Goal: Communication & Community: Answer question/provide support

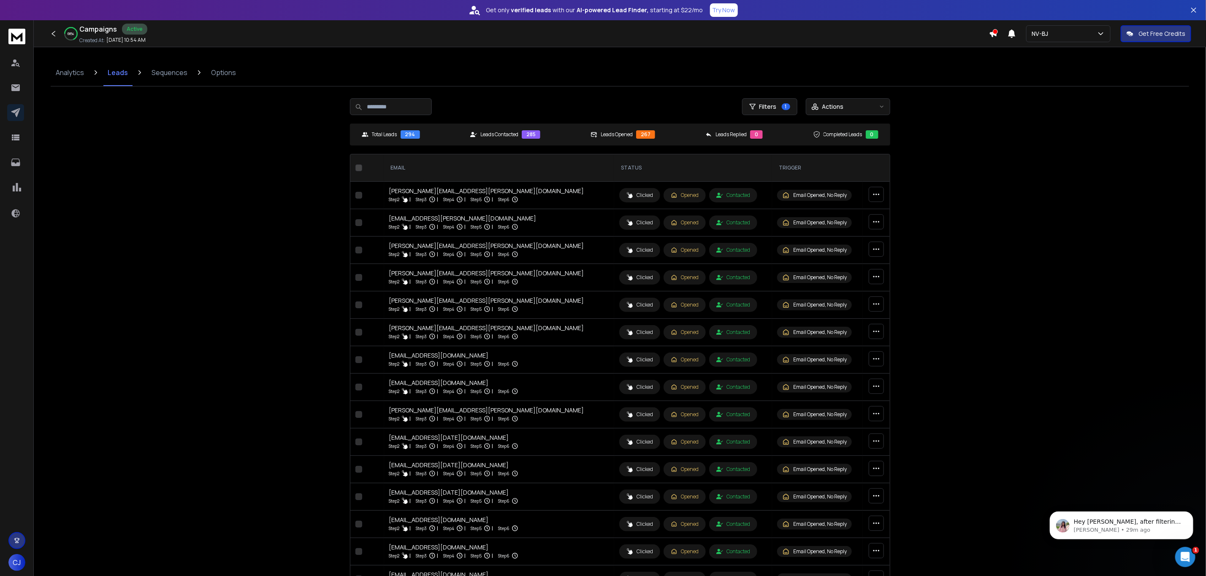
scroll to position [161, 0]
click at [1188, 559] on div "Open Intercom Messenger" at bounding box center [1184, 556] width 28 height 28
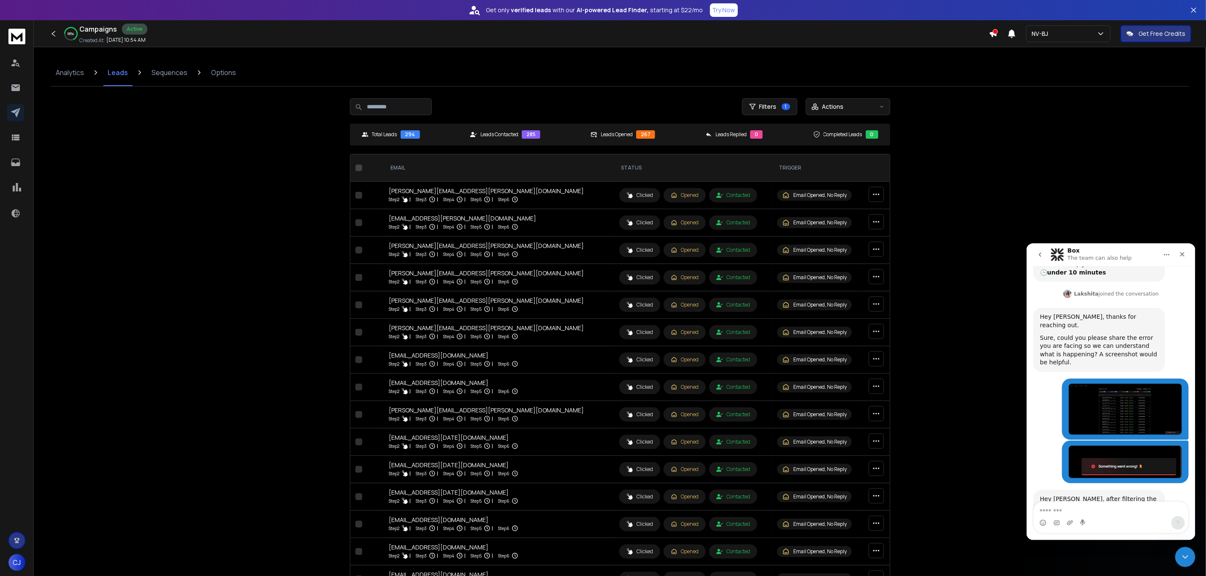
click at [1100, 509] on textarea "Message…" at bounding box center [1110, 509] width 154 height 14
click at [352, 212] on div "Select all 116" at bounding box center [370, 210] width 49 height 7
click at [348, 209] on button "Select this Page" at bounding box center [349, 210] width 7 height 7
click at [847, 107] on div "Actions" at bounding box center [843, 107] width 64 height 8
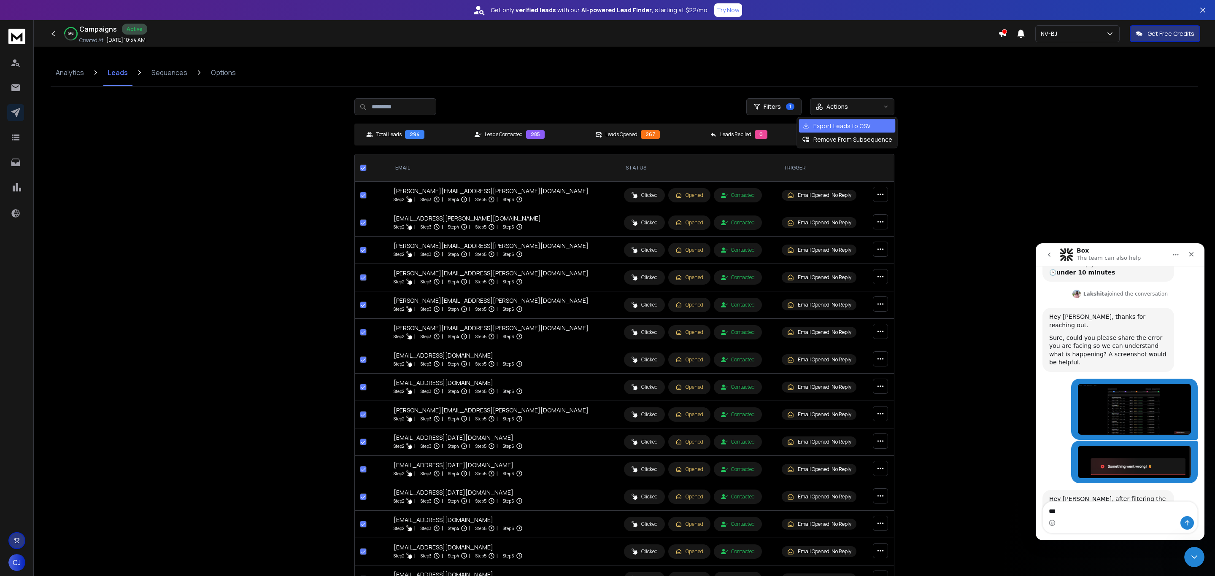
click at [838, 128] on p "Export Leads to CSV" at bounding box center [842, 126] width 57 height 8
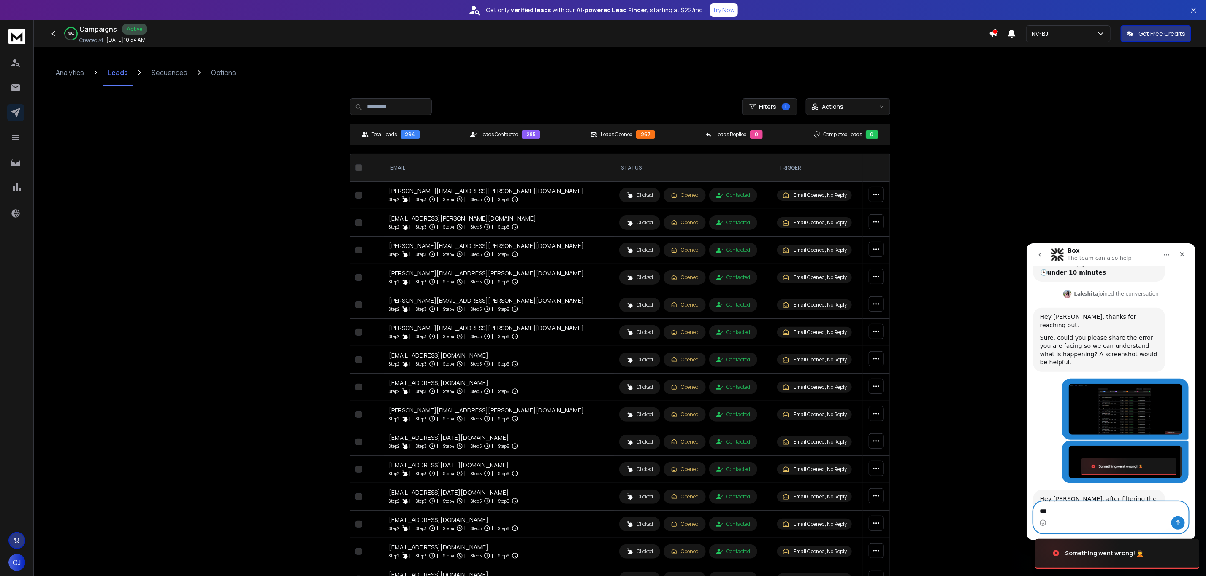
click at [1062, 512] on textarea "***" at bounding box center [1110, 509] width 154 height 14
paste textarea "**********"
type textarea "**********"
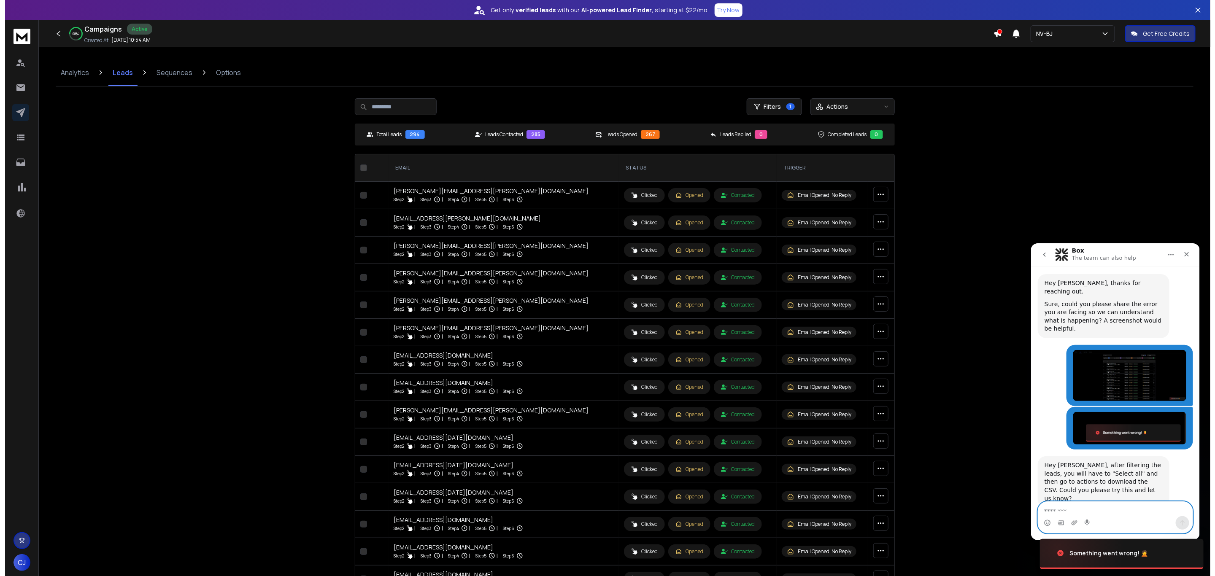
scroll to position [194, 0]
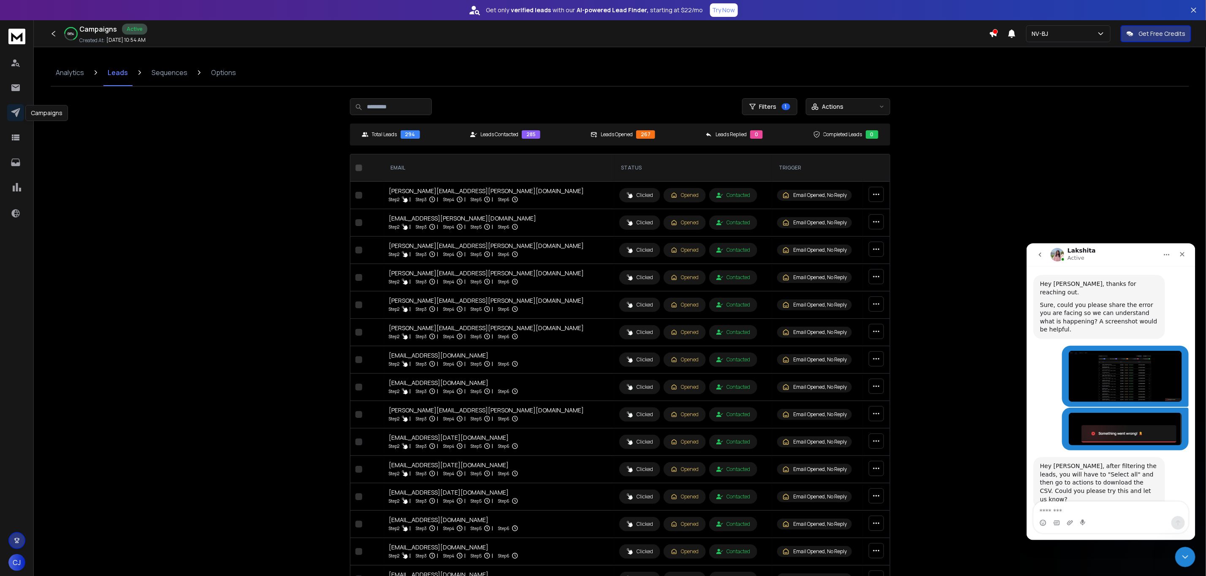
click at [11, 109] on icon at bounding box center [16, 113] width 10 height 10
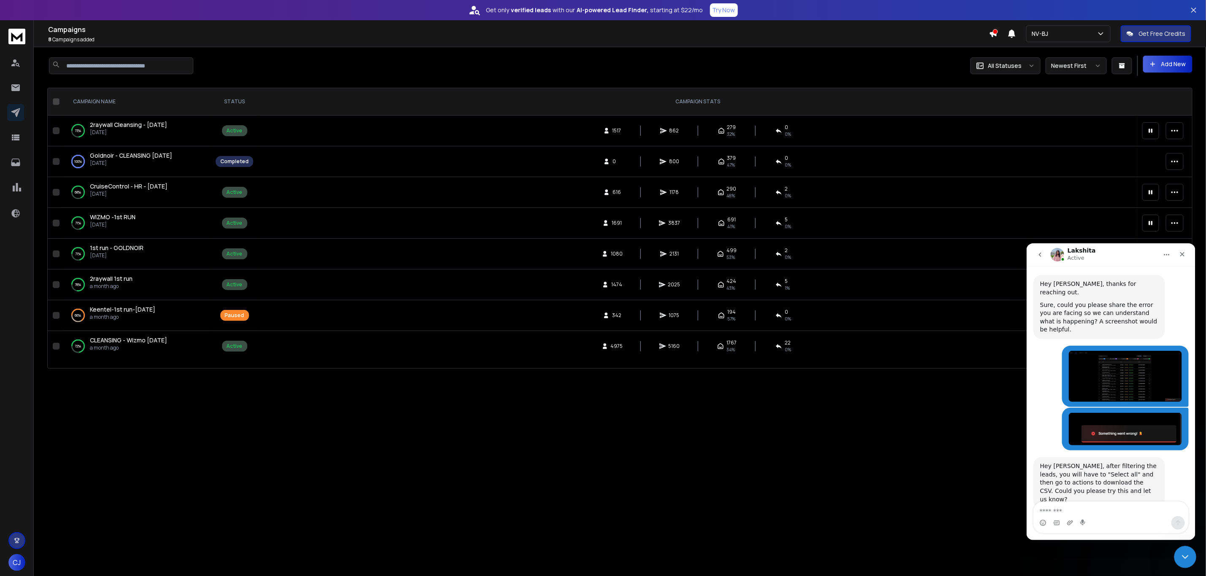
click at [1183, 563] on div "Close Intercom Messenger" at bounding box center [1184, 556] width 20 height 20
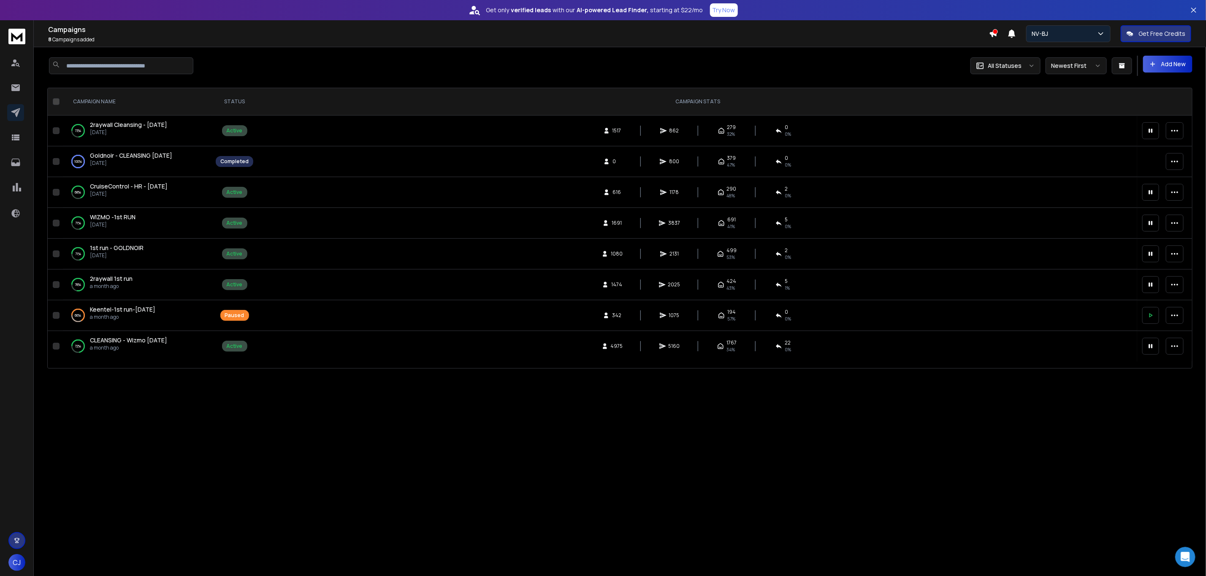
click at [1063, 37] on div "NV-BJ" at bounding box center [1067, 34] width 73 height 8
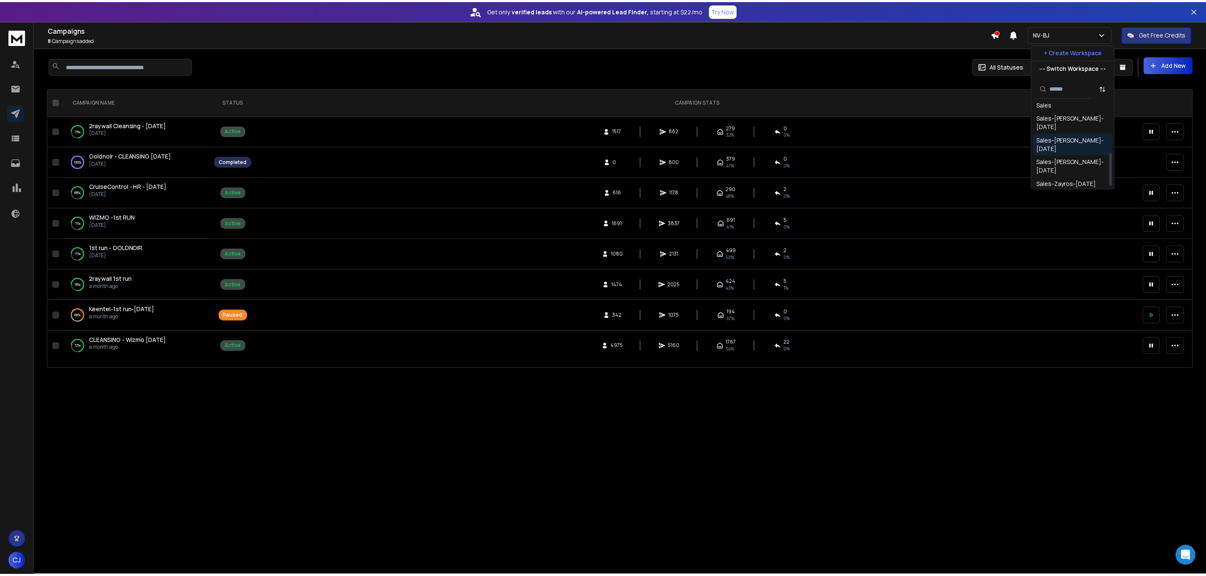
scroll to position [63, 0]
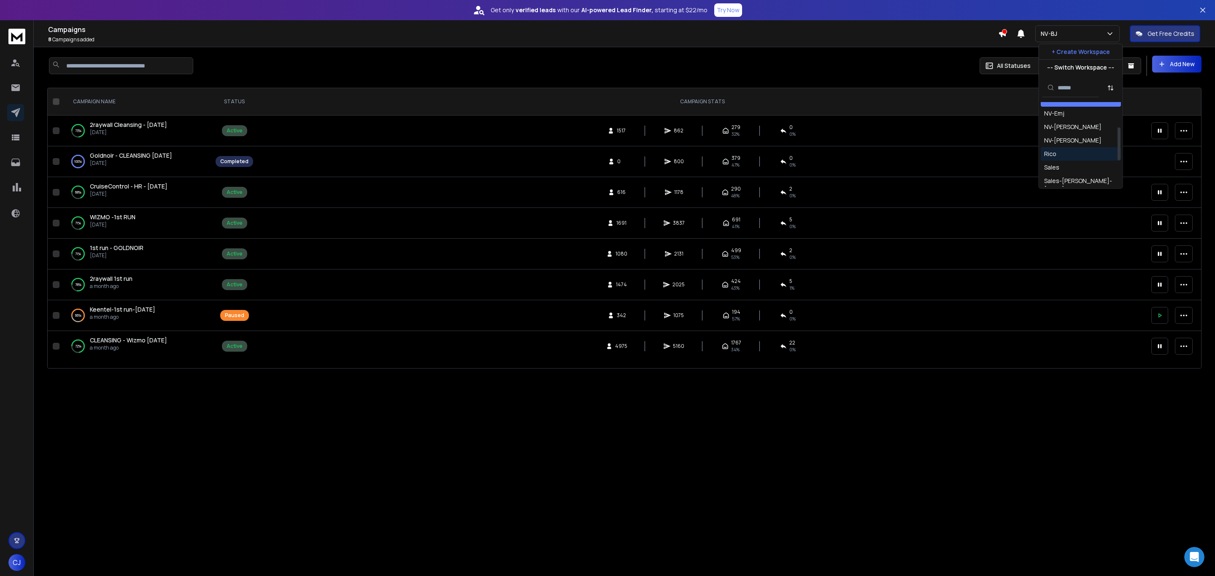
click at [1080, 154] on div "Rico" at bounding box center [1081, 154] width 80 height 14
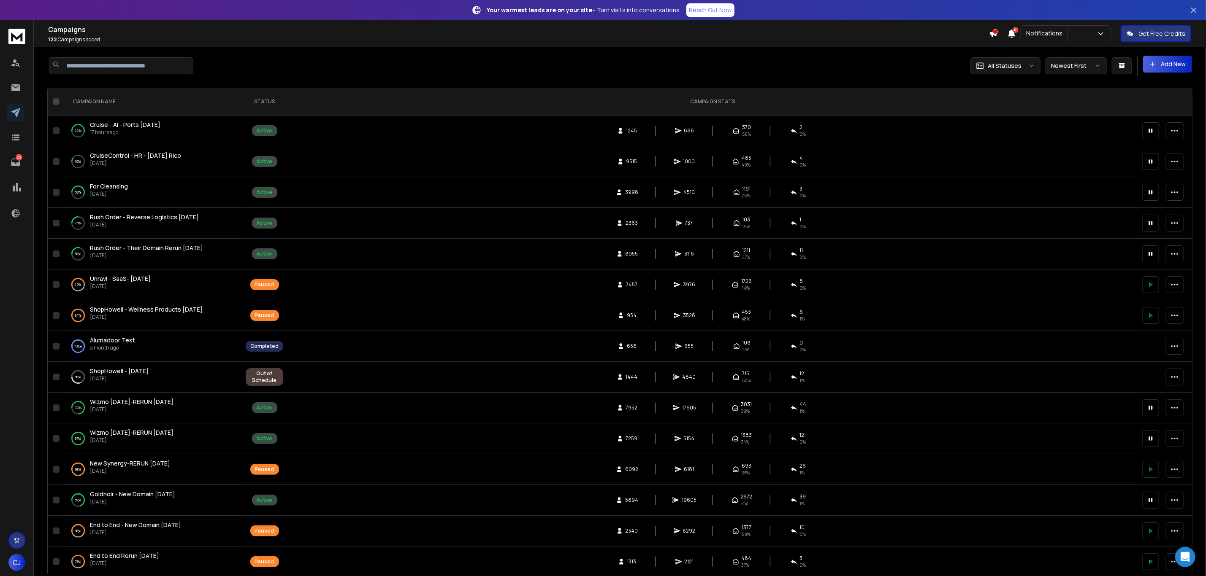
click at [1013, 36] on icon at bounding box center [1011, 34] width 8 height 8
click at [19, 161] on p "25" at bounding box center [19, 157] width 7 height 7
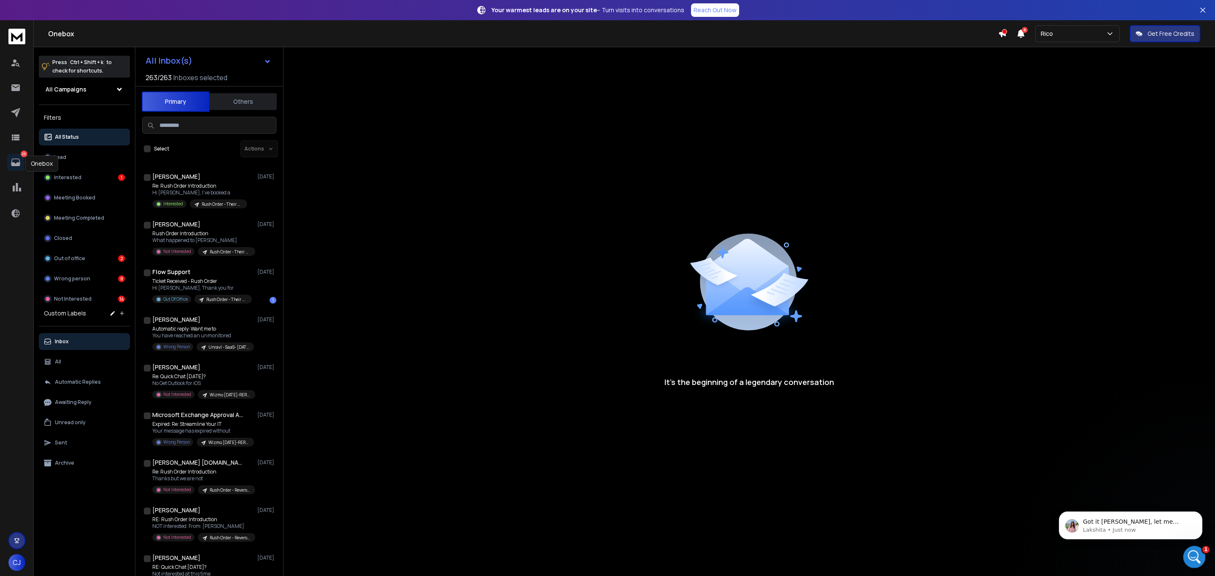
click at [1197, 558] on icon "Open Intercom Messenger" at bounding box center [1194, 556] width 14 height 14
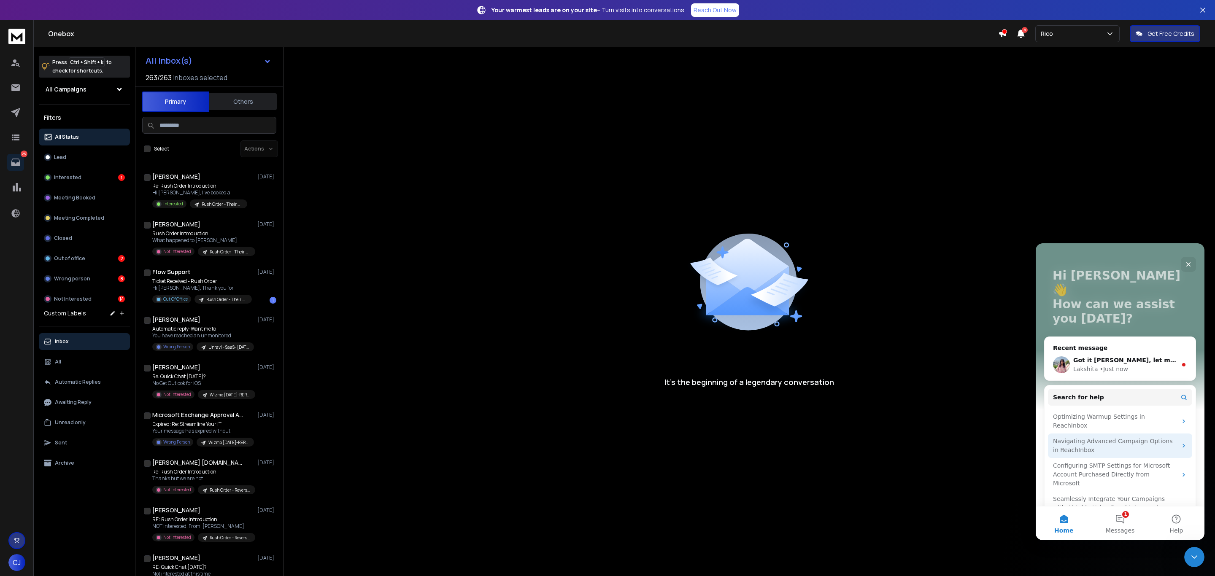
scroll to position [65, 0]
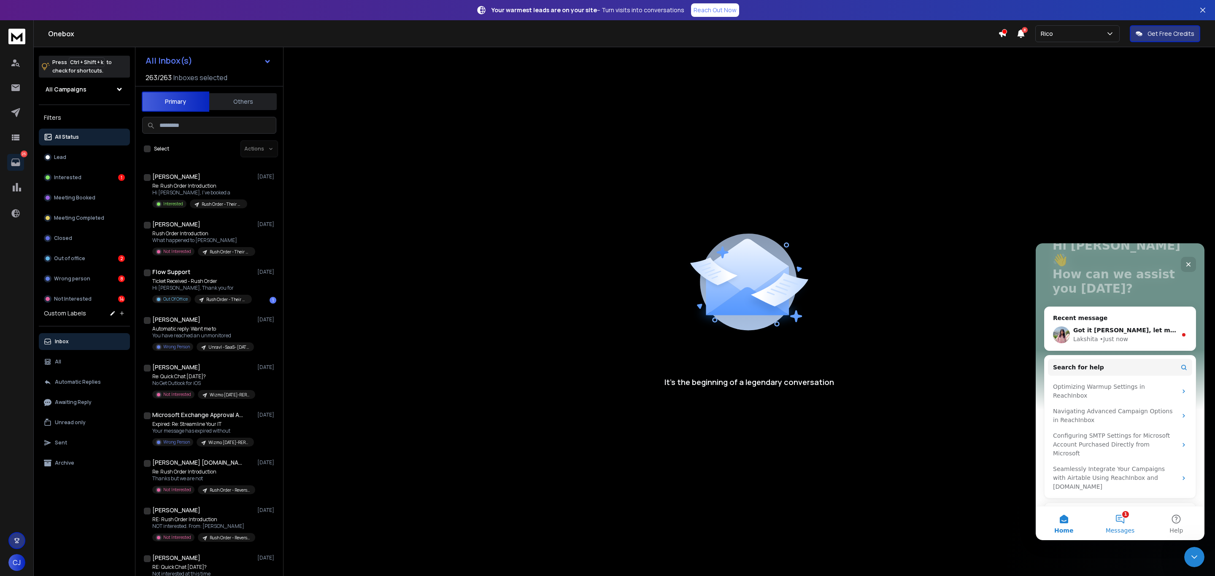
click at [1128, 528] on span "Messages" at bounding box center [1120, 531] width 29 height 6
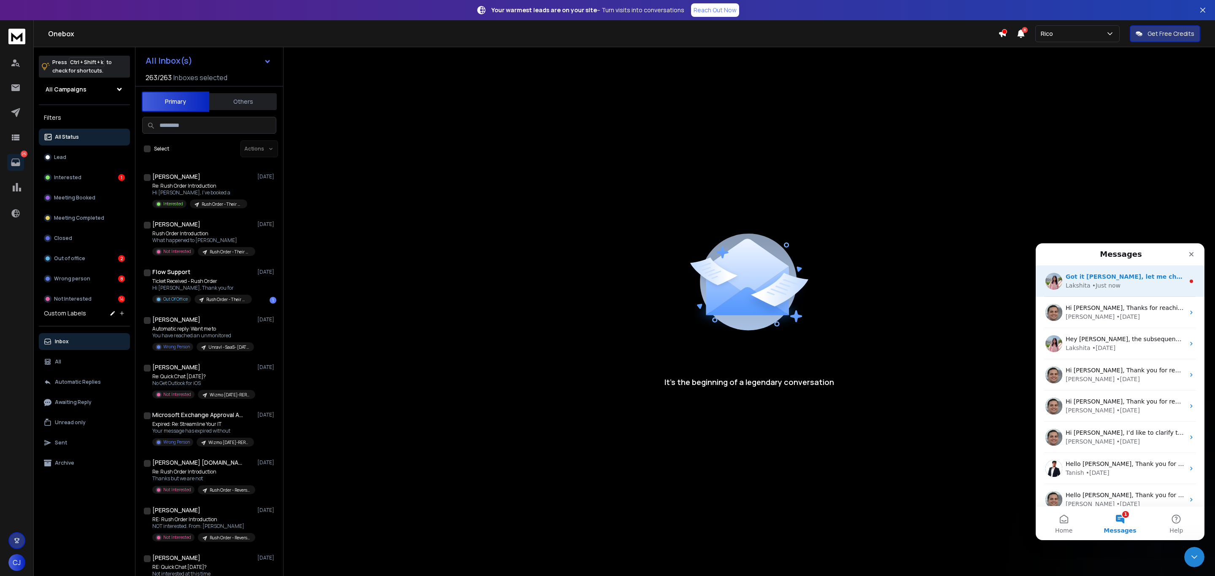
click at [1134, 284] on div "[PERSON_NAME] • Just now" at bounding box center [1125, 285] width 119 height 9
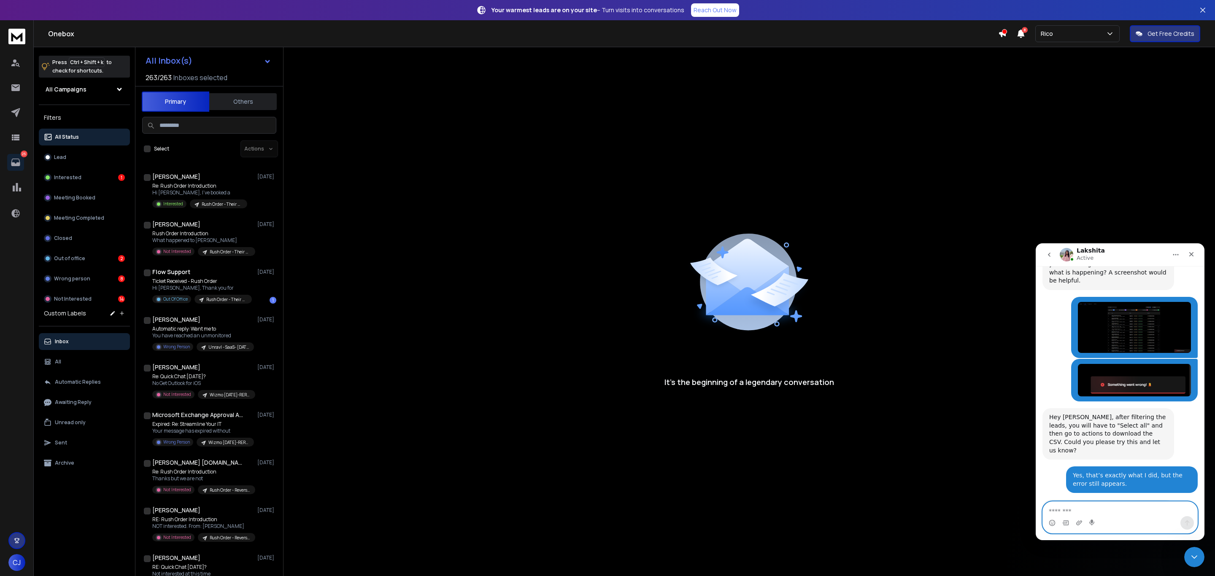
scroll to position [268, 0]
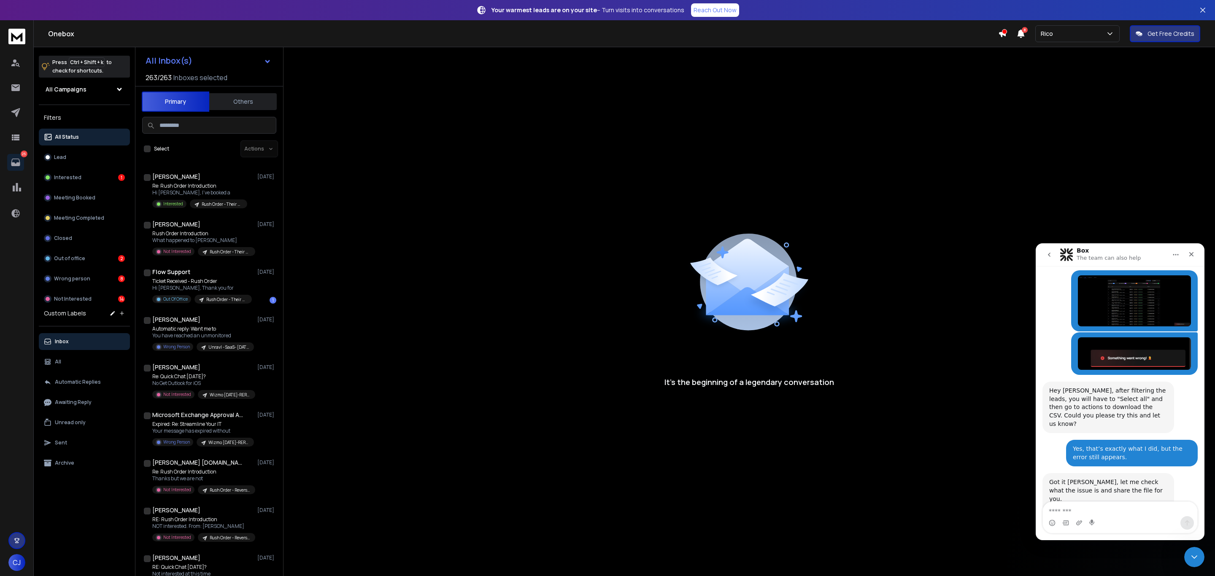
click at [1066, 536] on link "[URL]" at bounding box center [1058, 539] width 16 height 7
click at [1092, 511] on textarea "Message…" at bounding box center [1120, 509] width 154 height 14
type textarea "**********"
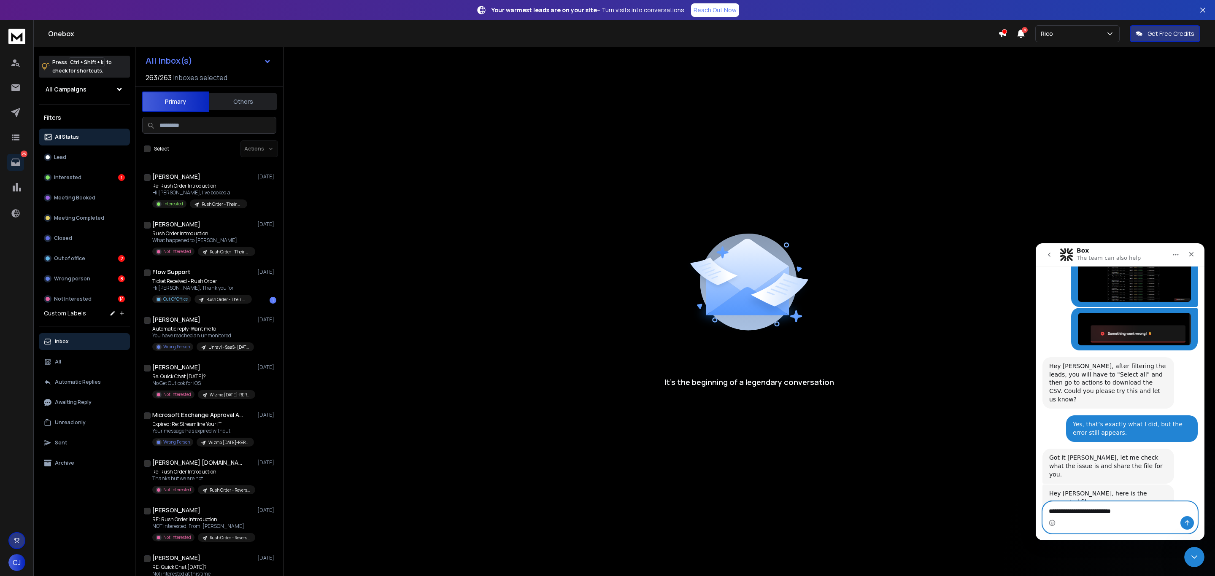
paste textarea "Message…"
type textarea "**********"
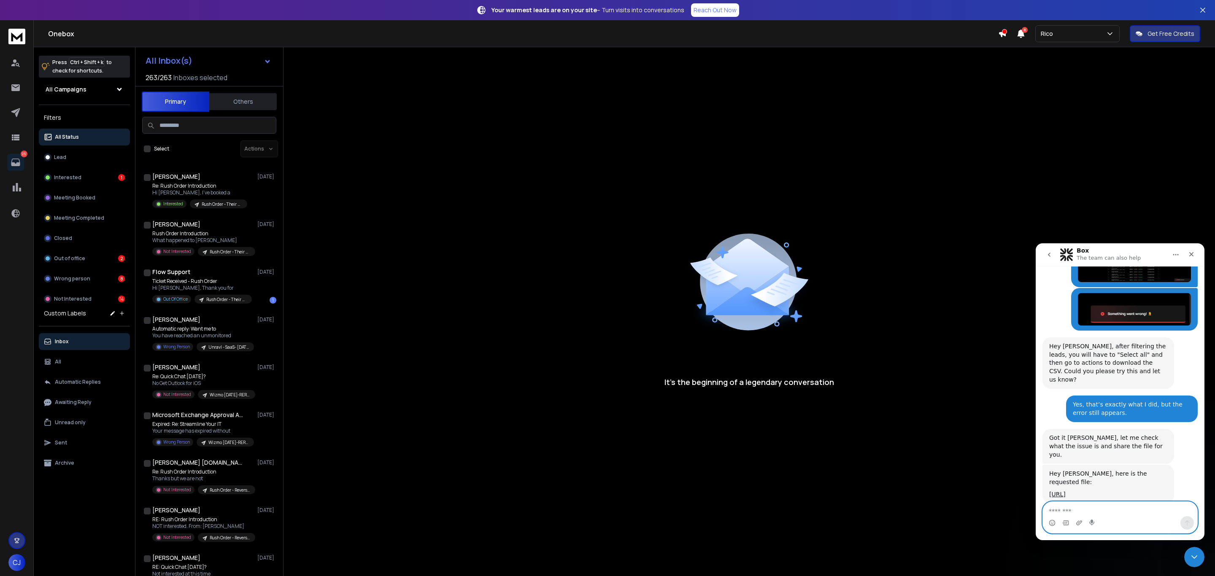
scroll to position [312, 0]
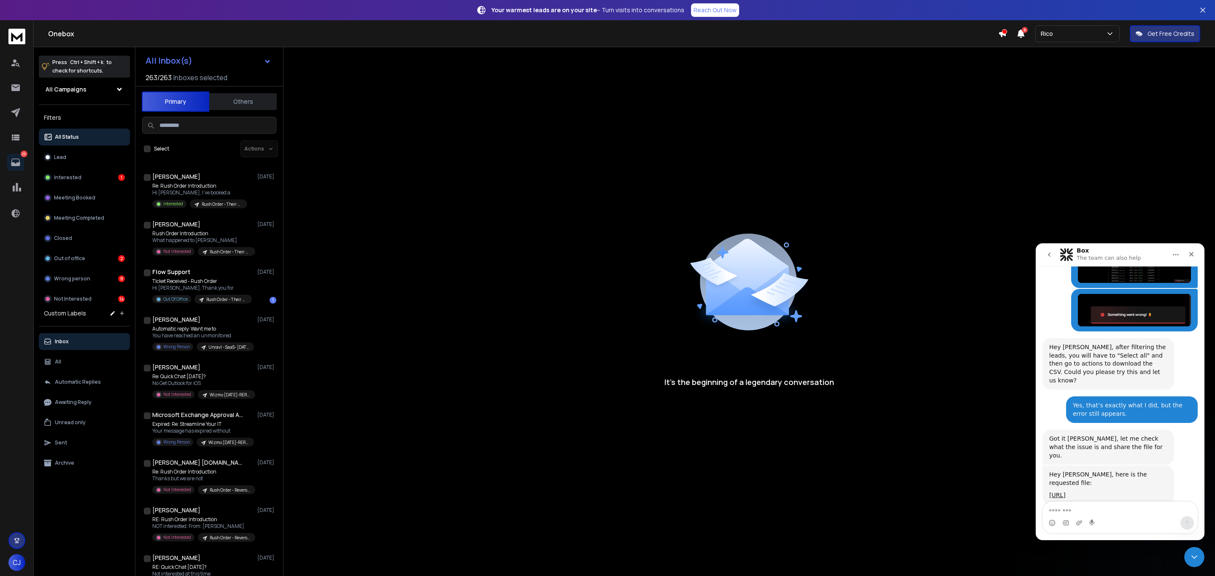
click at [506, 160] on div "It’s the beginning of a legendary conversation" at bounding box center [750, 292] width 932 height 490
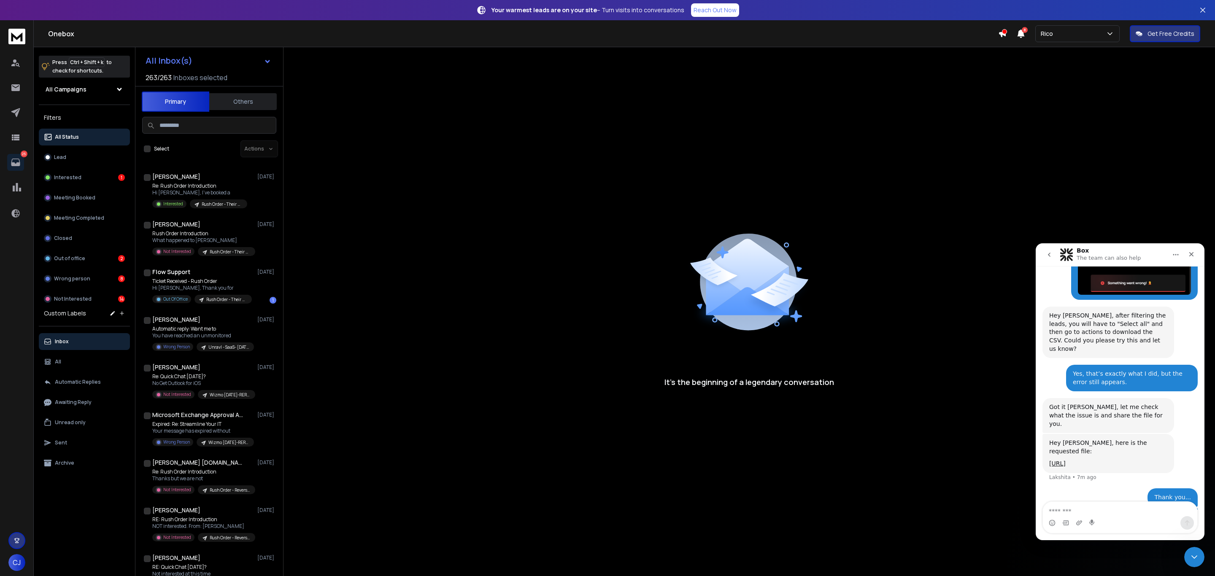
scroll to position [354, 0]
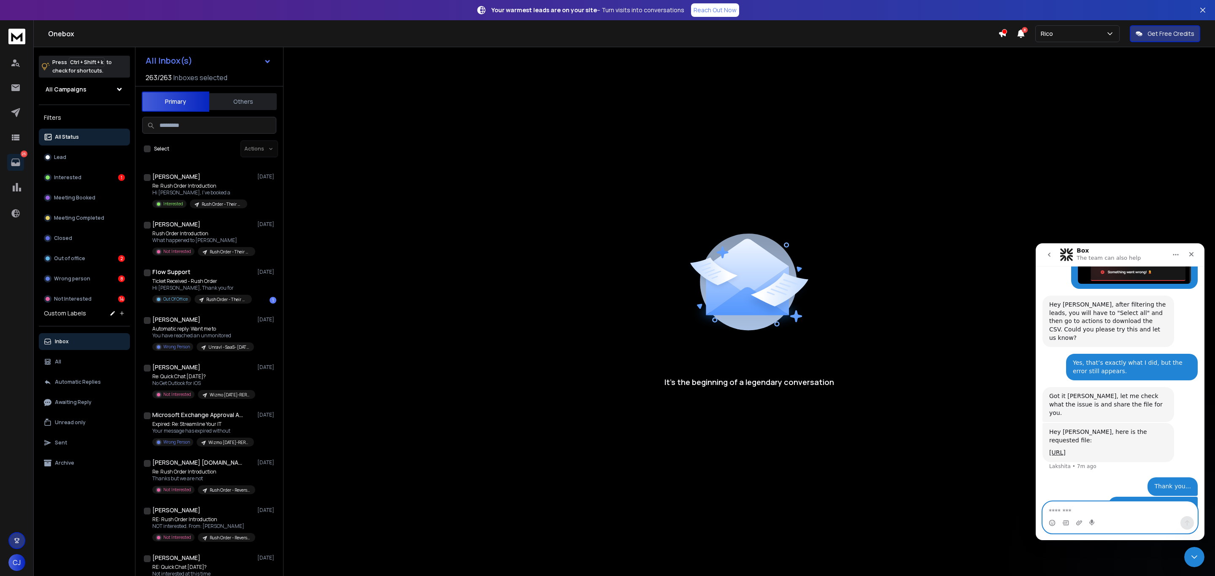
click at [1094, 505] on textarea "Message…" at bounding box center [1120, 509] width 154 height 14
type textarea "*********"
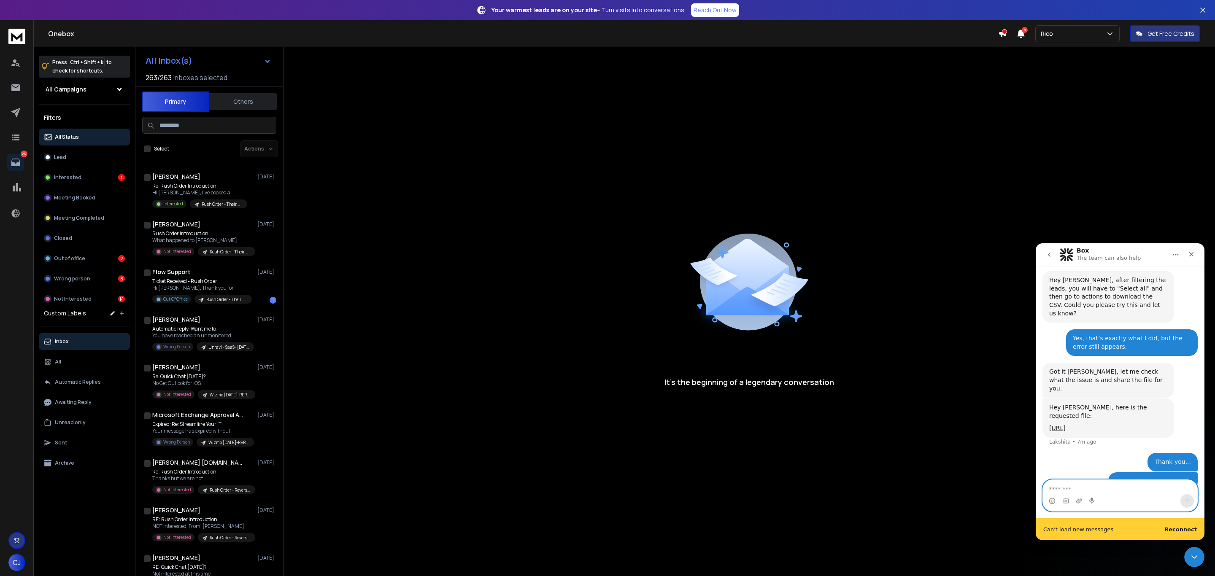
scroll to position [401, 0]
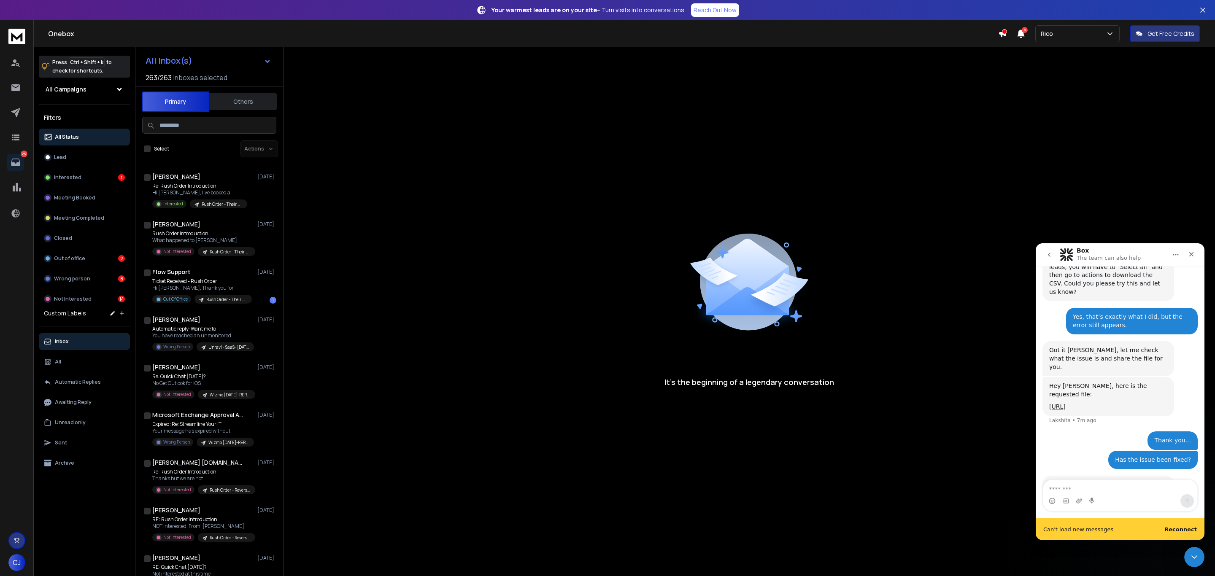
click at [1180, 529] on b "Reconnect" at bounding box center [1181, 530] width 32 height 6
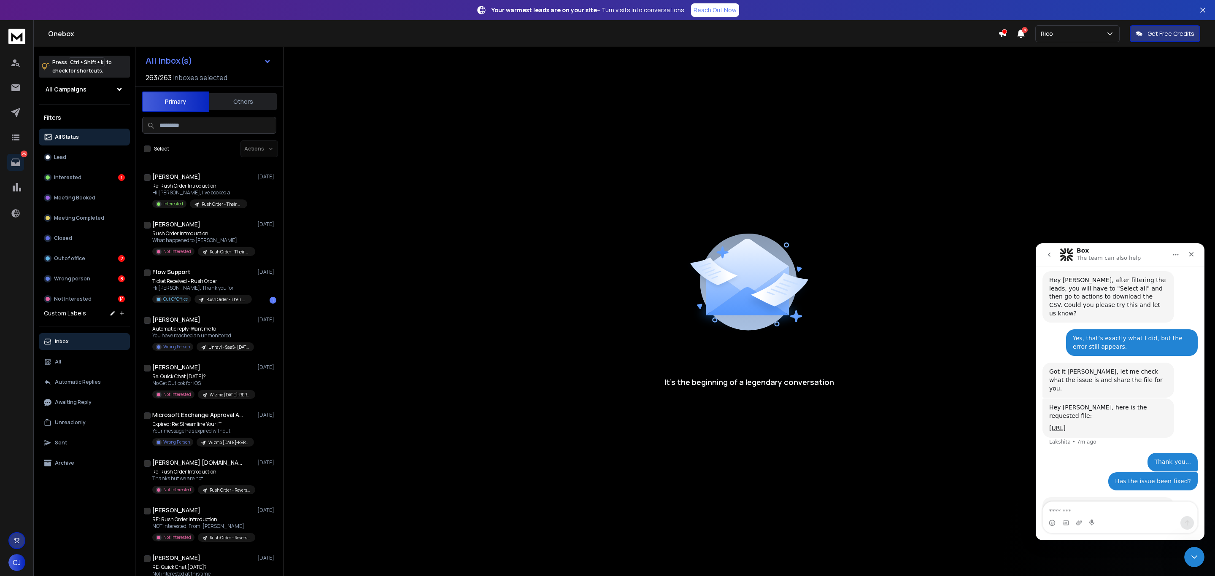
scroll to position [379, 0]
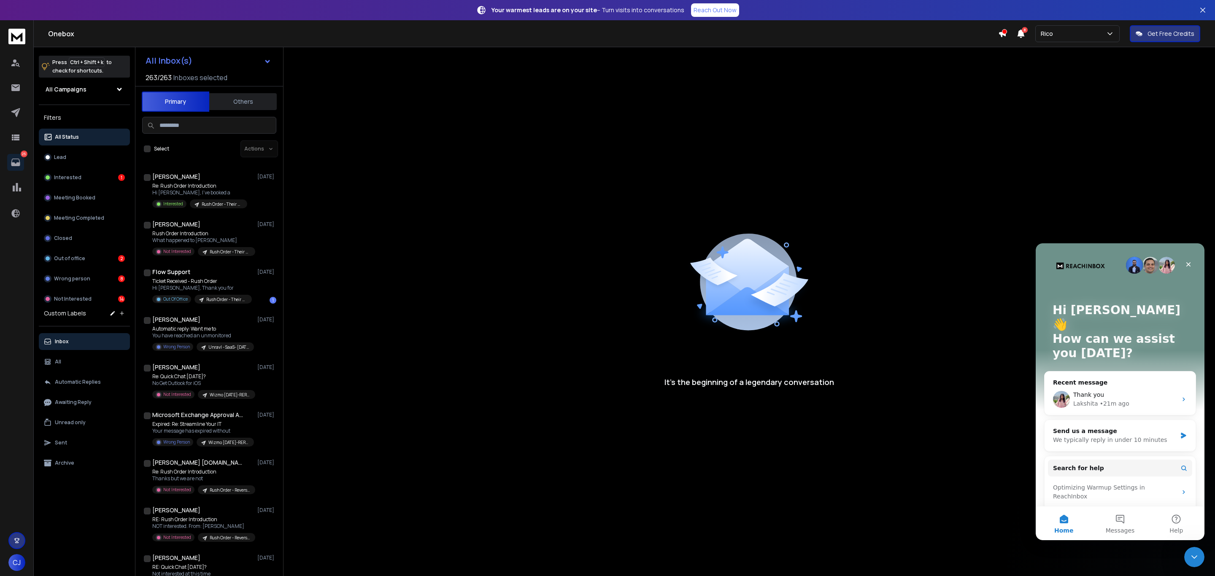
click at [545, 218] on div "It’s the beginning of a legendary conversation" at bounding box center [750, 292] width 932 height 490
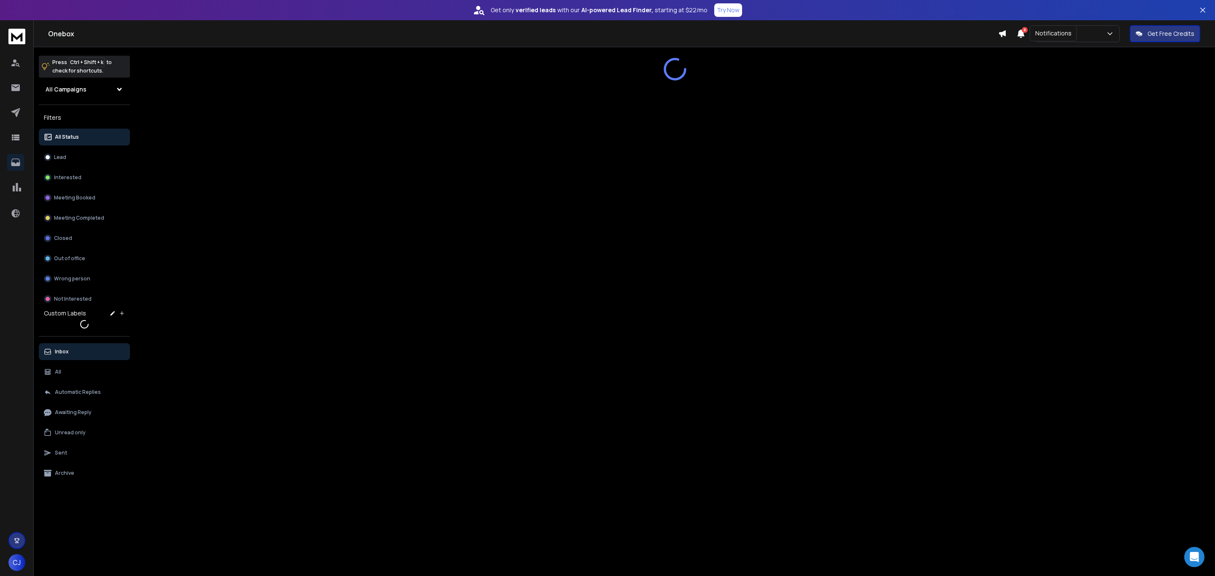
click at [1022, 33] on icon at bounding box center [1021, 33] width 8 height 8
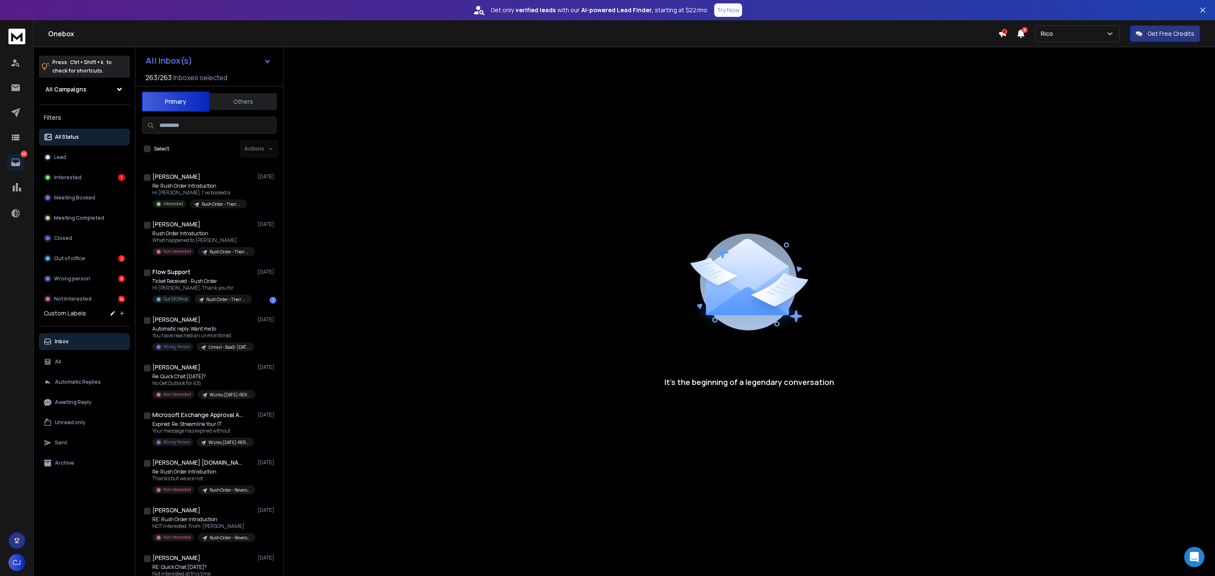
click at [932, 32] on h1 "Onebox" at bounding box center [523, 34] width 950 height 10
click at [927, 36] on h1 "Onebox" at bounding box center [523, 34] width 950 height 10
click at [13, 567] on span "CJ" at bounding box center [16, 563] width 17 height 17
click at [382, 336] on div "It’s the beginning of a legendary conversation" at bounding box center [750, 292] width 932 height 490
